Goal: Task Accomplishment & Management: Use online tool/utility

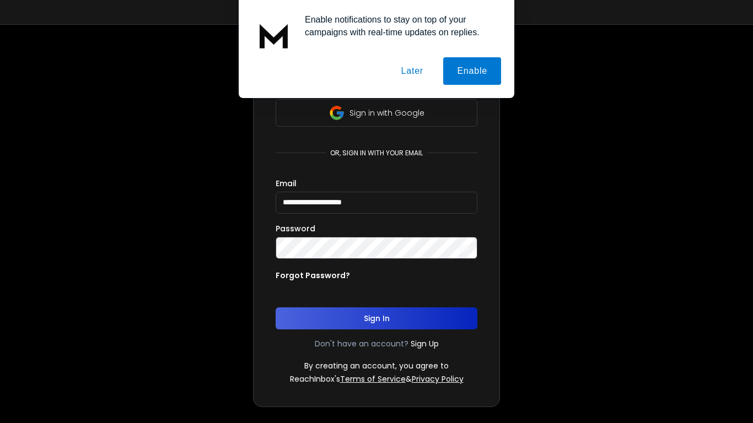
type input "**********"
click at [377, 318] on button "Sign In" at bounding box center [377, 319] width 202 height 22
